Goal: Check status

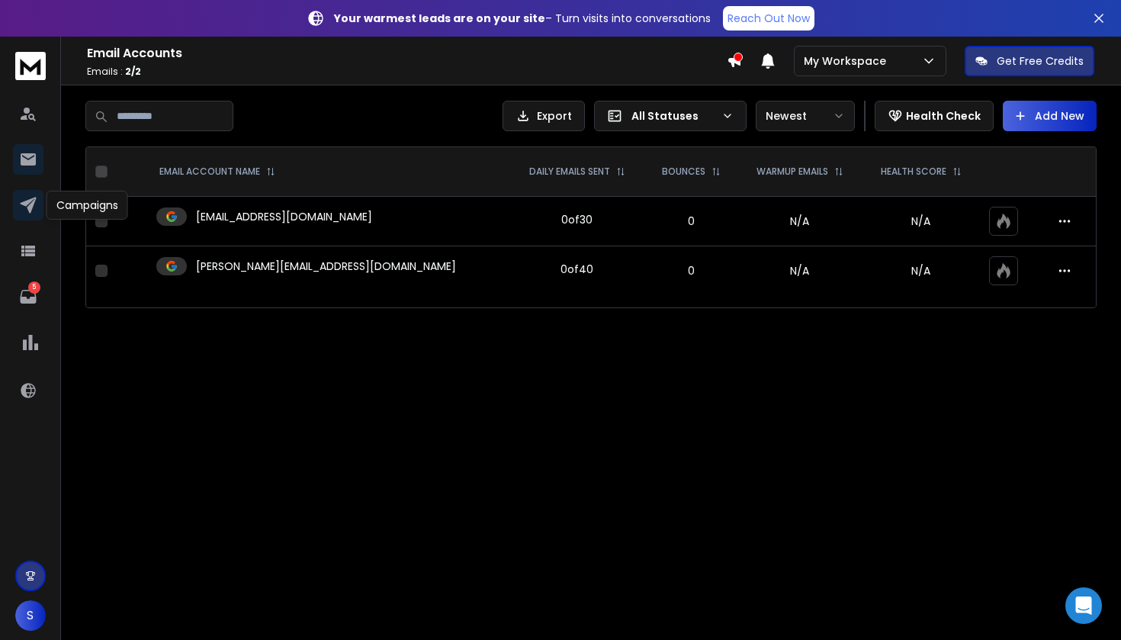
click at [32, 204] on icon at bounding box center [28, 205] width 16 height 16
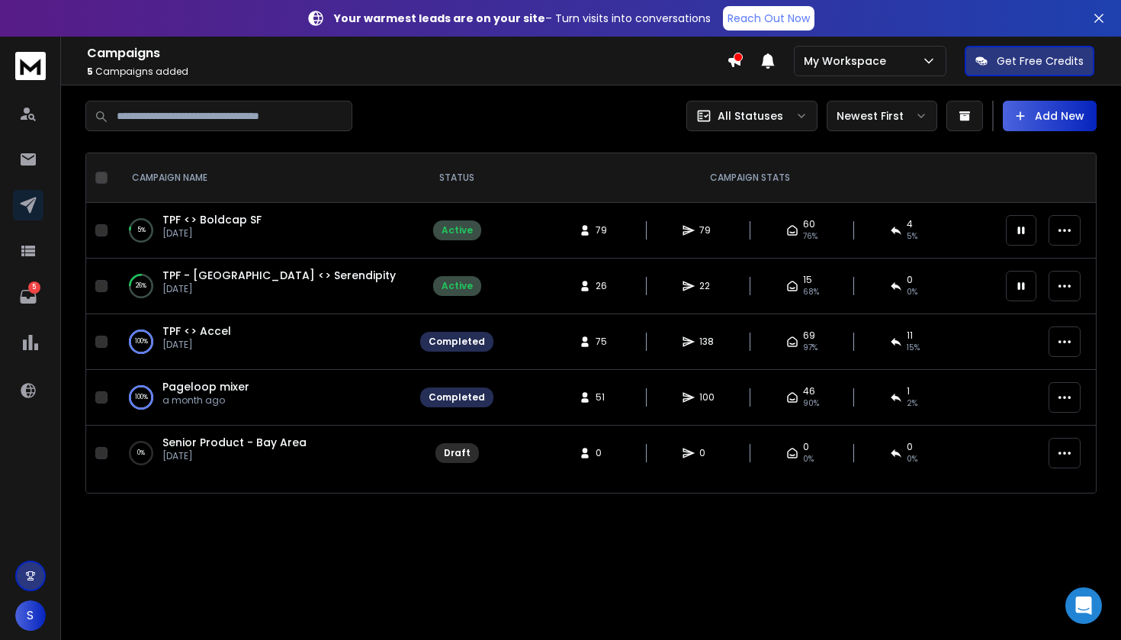
click at [214, 228] on p "[DATE]" at bounding box center [211, 233] width 99 height 12
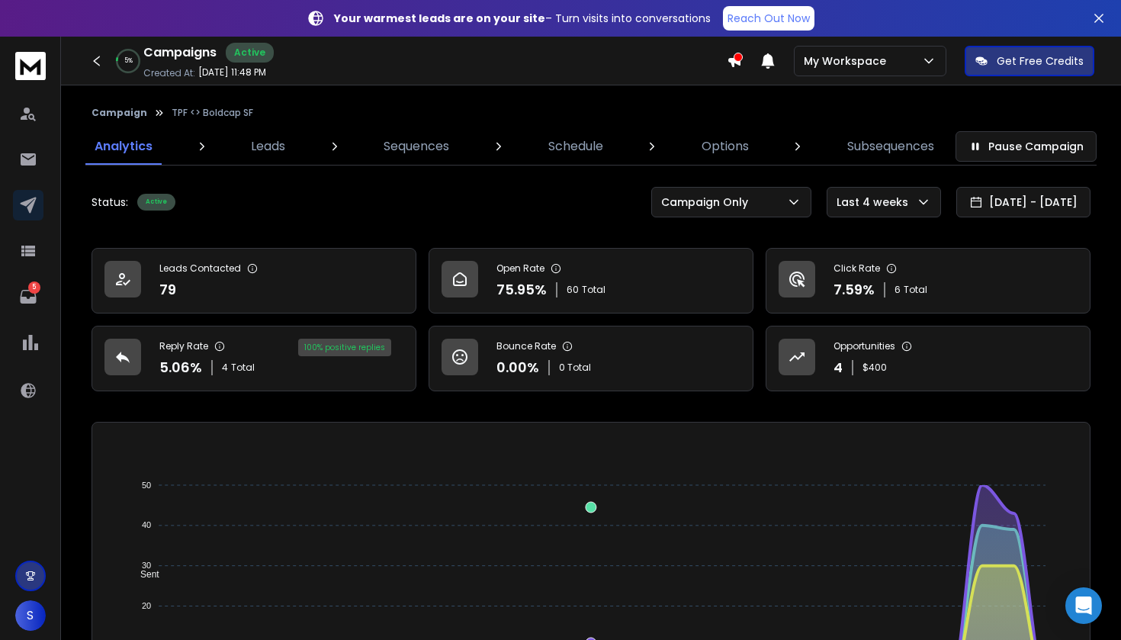
click at [271, 354] on link "Reply Rate 5.06 % 4 Total 100 % positive replies" at bounding box center [253, 359] width 325 height 66
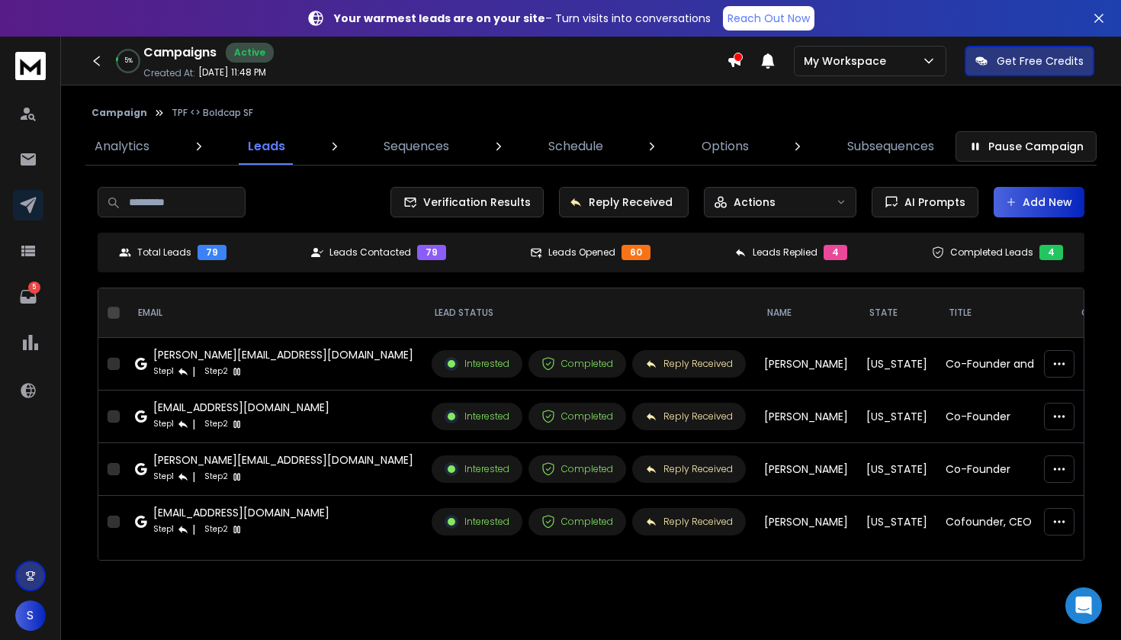
click at [541, 367] on div "Completed" at bounding box center [577, 364] width 72 height 14
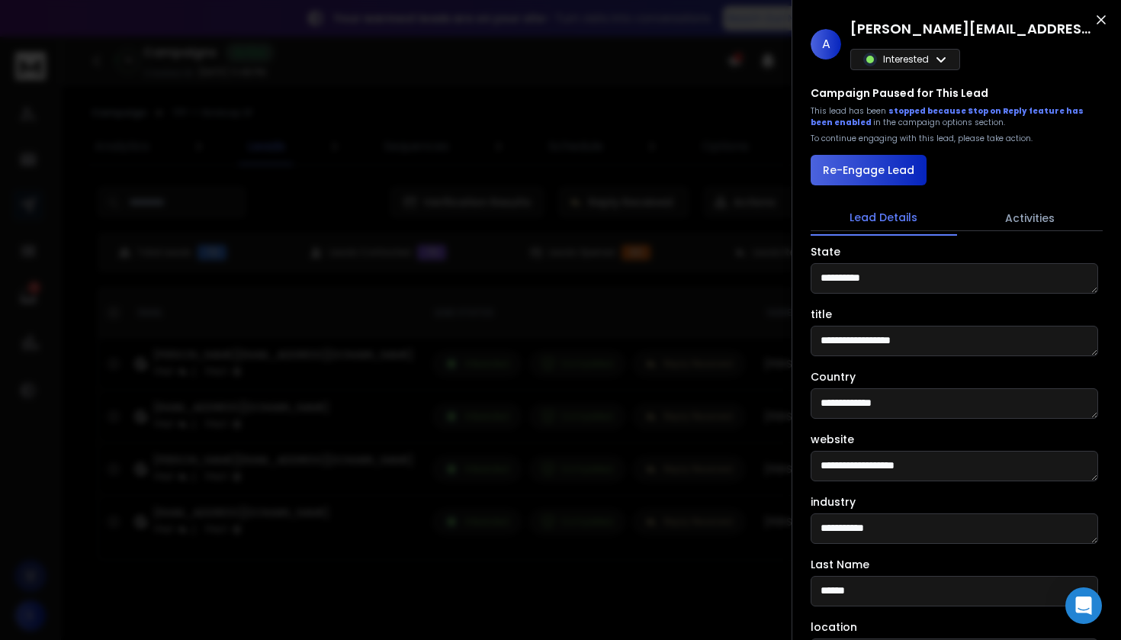
click at [778, 20] on icon "button" at bounding box center [1101, 20] width 8 height 8
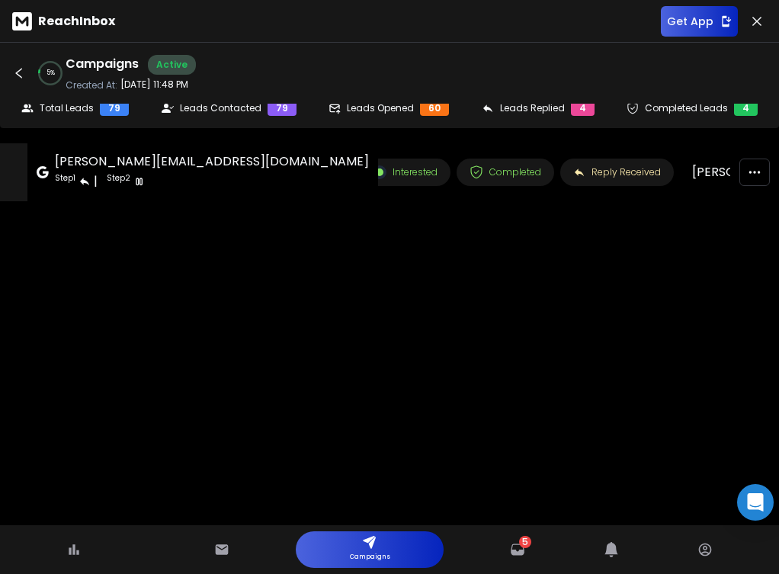
click at [457, 186] on div "Completed" at bounding box center [506, 172] width 98 height 27
click at [470, 179] on div "Completed" at bounding box center [506, 172] width 72 height 14
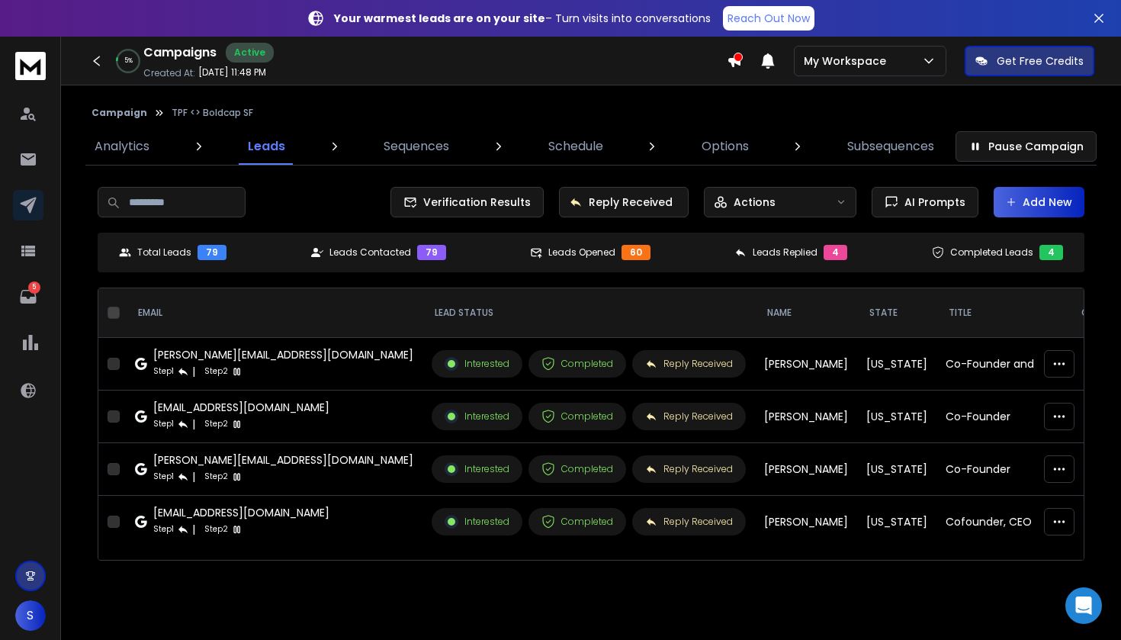
click at [541, 367] on div "Completed" at bounding box center [577, 364] width 72 height 14
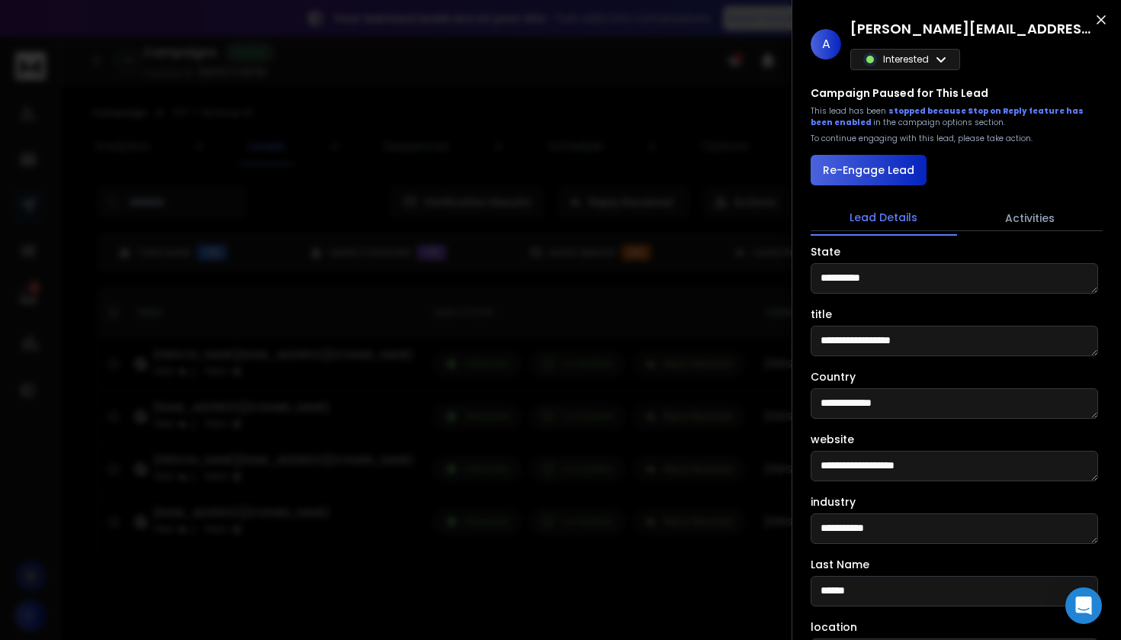
click at [778, 21] on icon "button" at bounding box center [1101, 20] width 8 height 8
